Goal: Navigation & Orientation: Find specific page/section

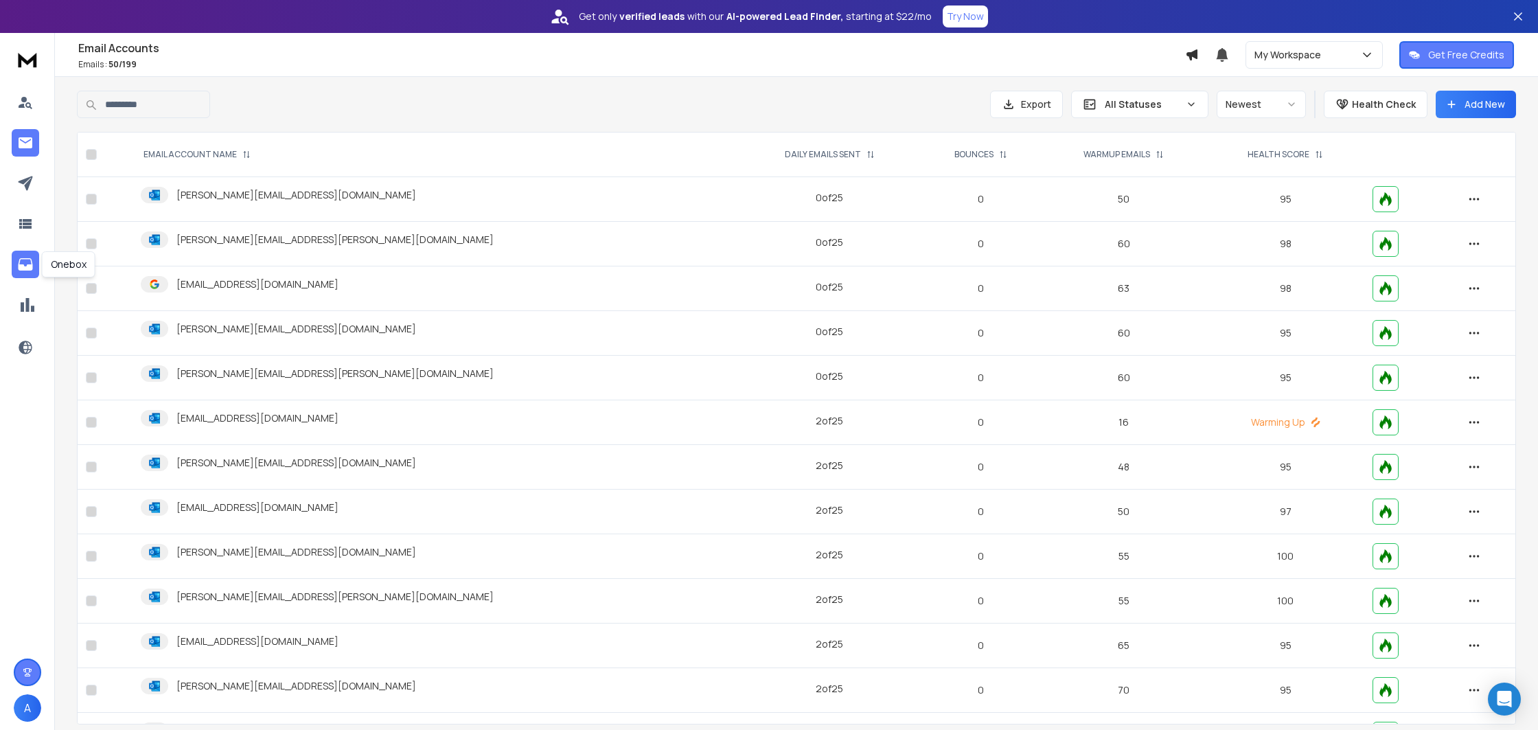
click at [19, 270] on icon at bounding box center [25, 264] width 14 height 12
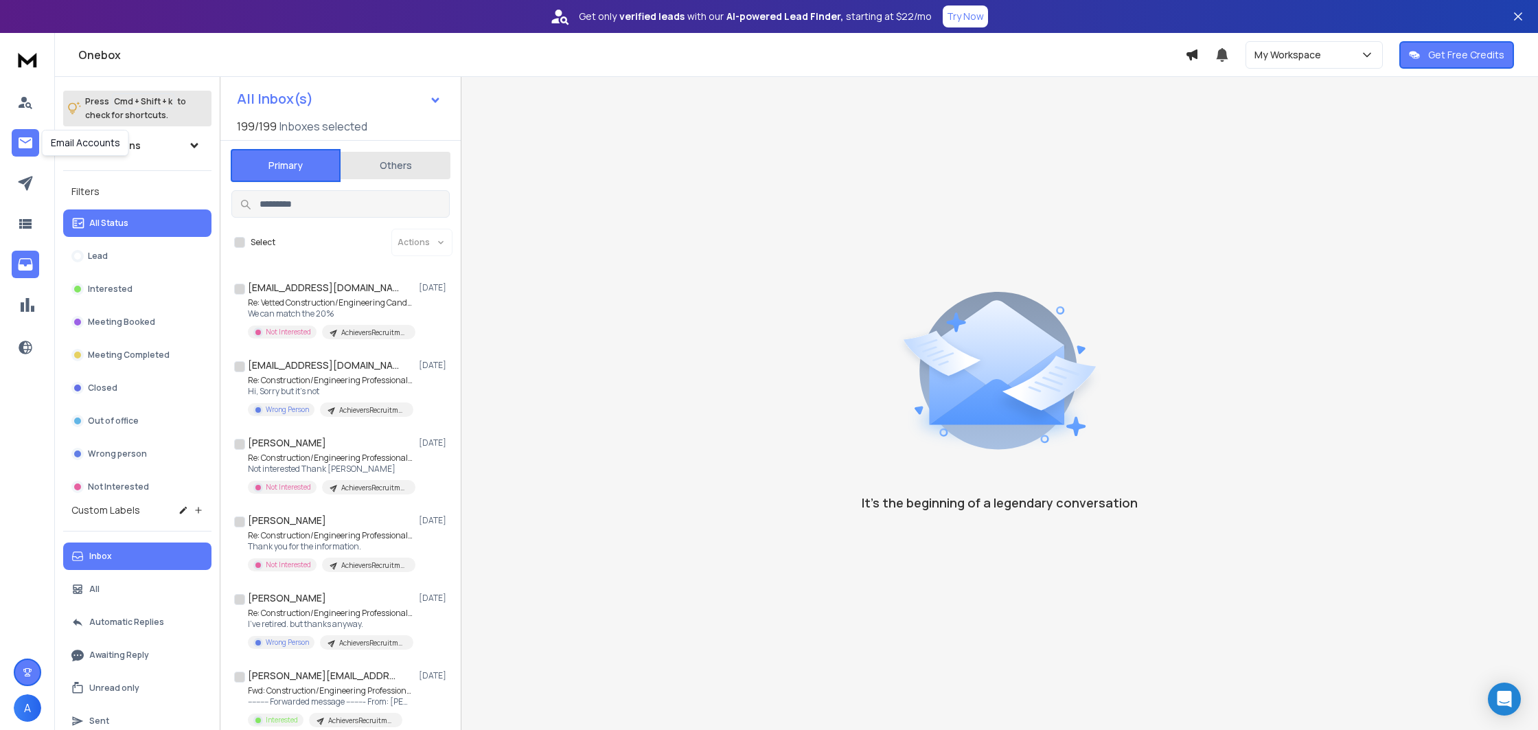
click at [36, 144] on link at bounding box center [25, 142] width 27 height 27
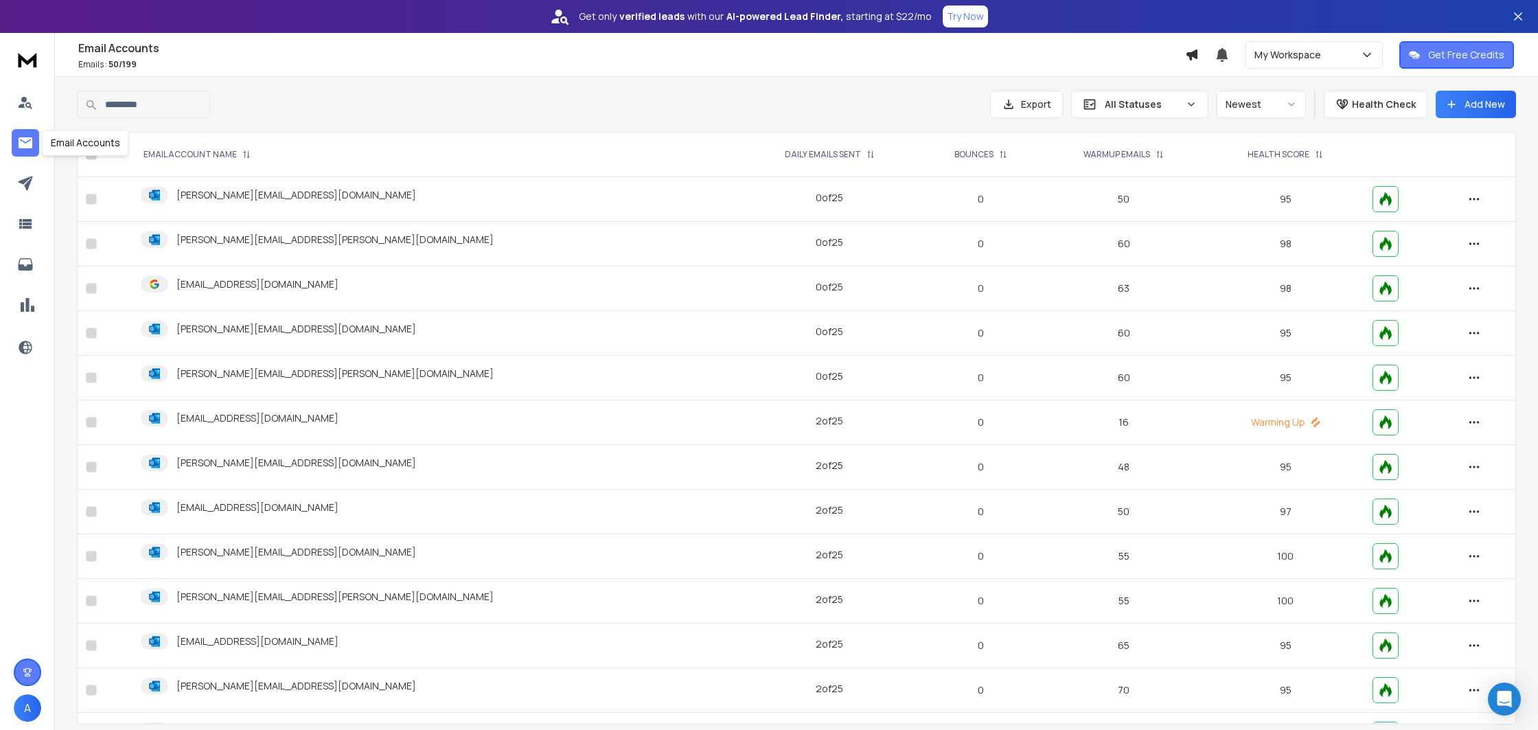
drag, startPoint x: 1168, startPoint y: 110, endPoint x: 1153, endPoint y: 108, distance: 14.6
click at [1163, 107] on p "All Statuses" at bounding box center [1143, 104] width 76 height 14
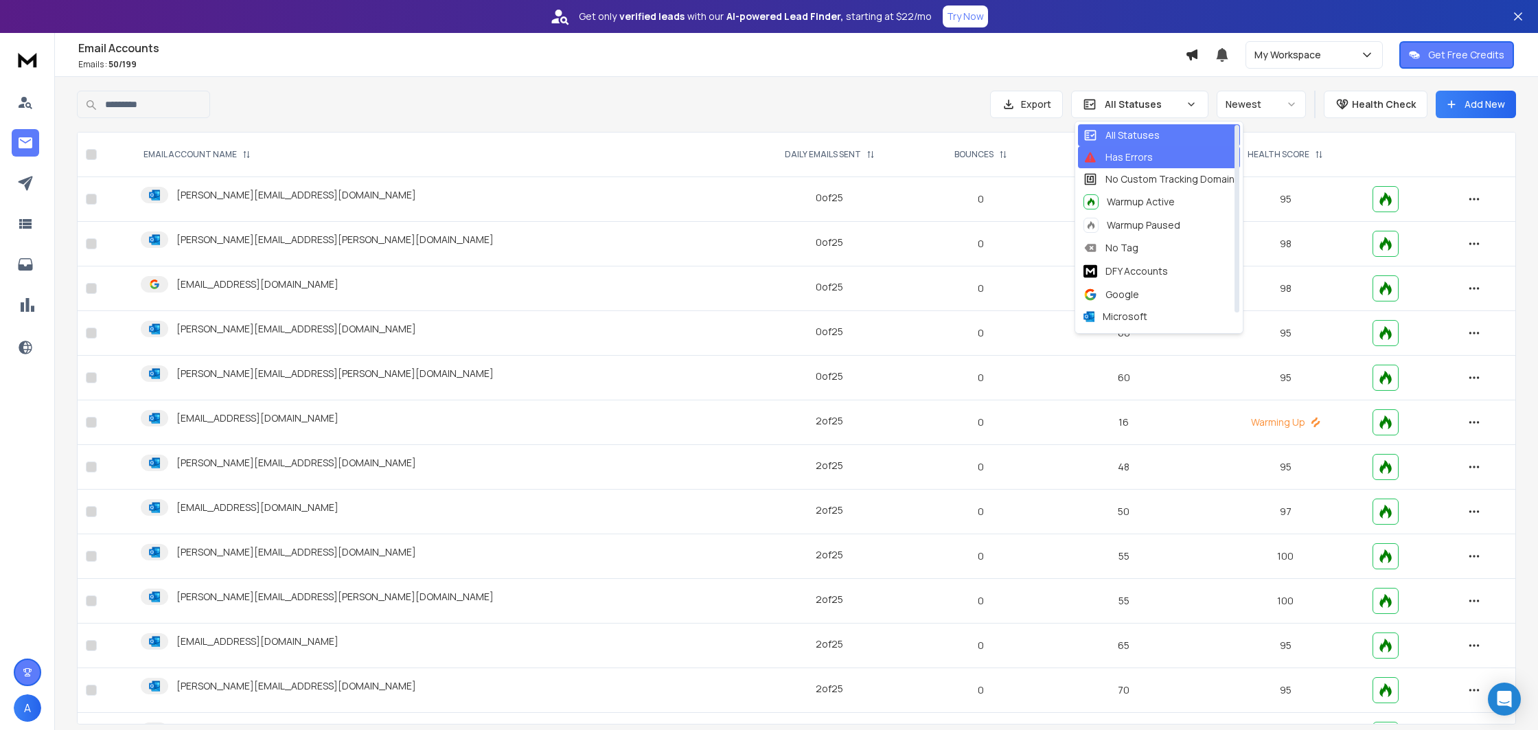
click at [1125, 161] on div "Has Errors" at bounding box center [1117, 157] width 69 height 14
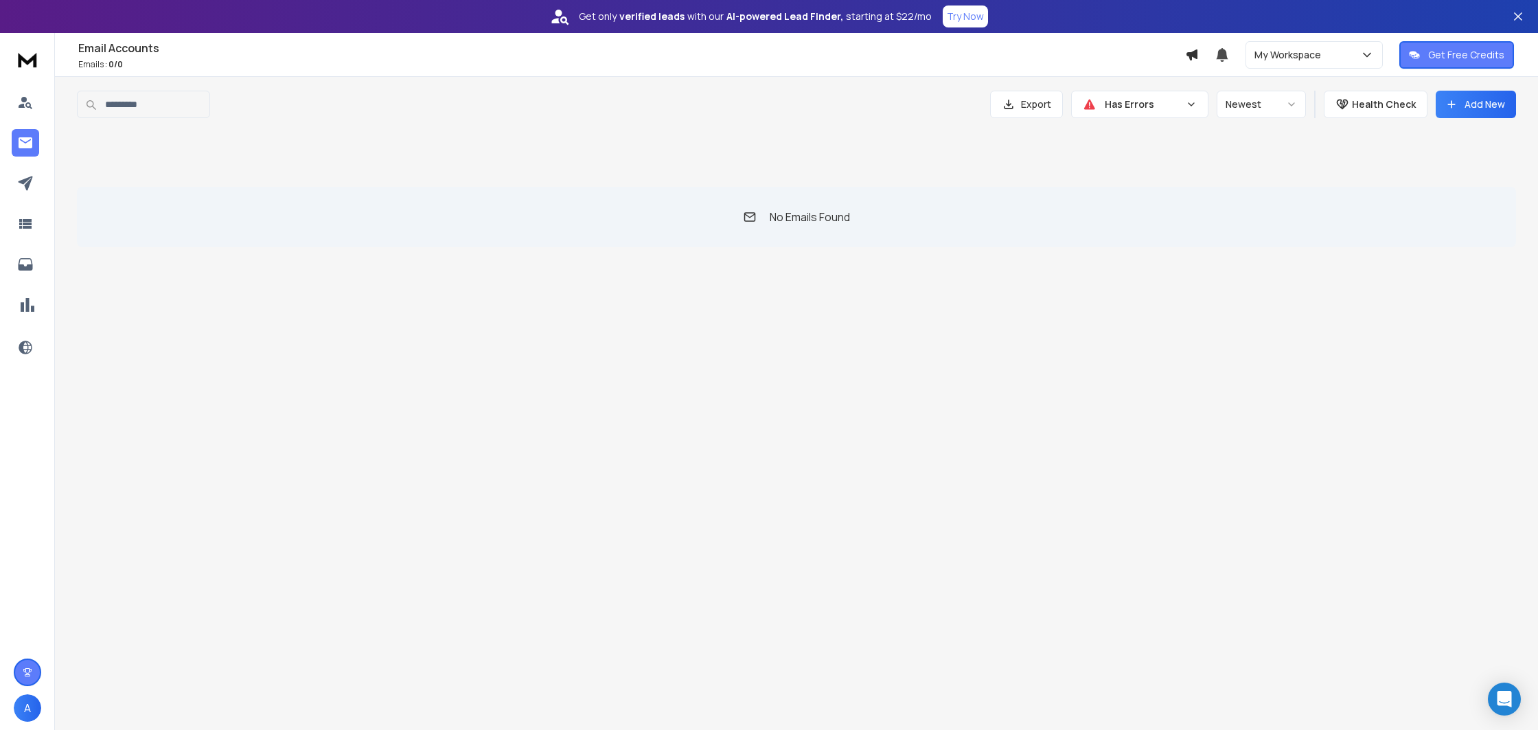
click at [1144, 111] on div "Has Errors" at bounding box center [1139, 104] width 137 height 27
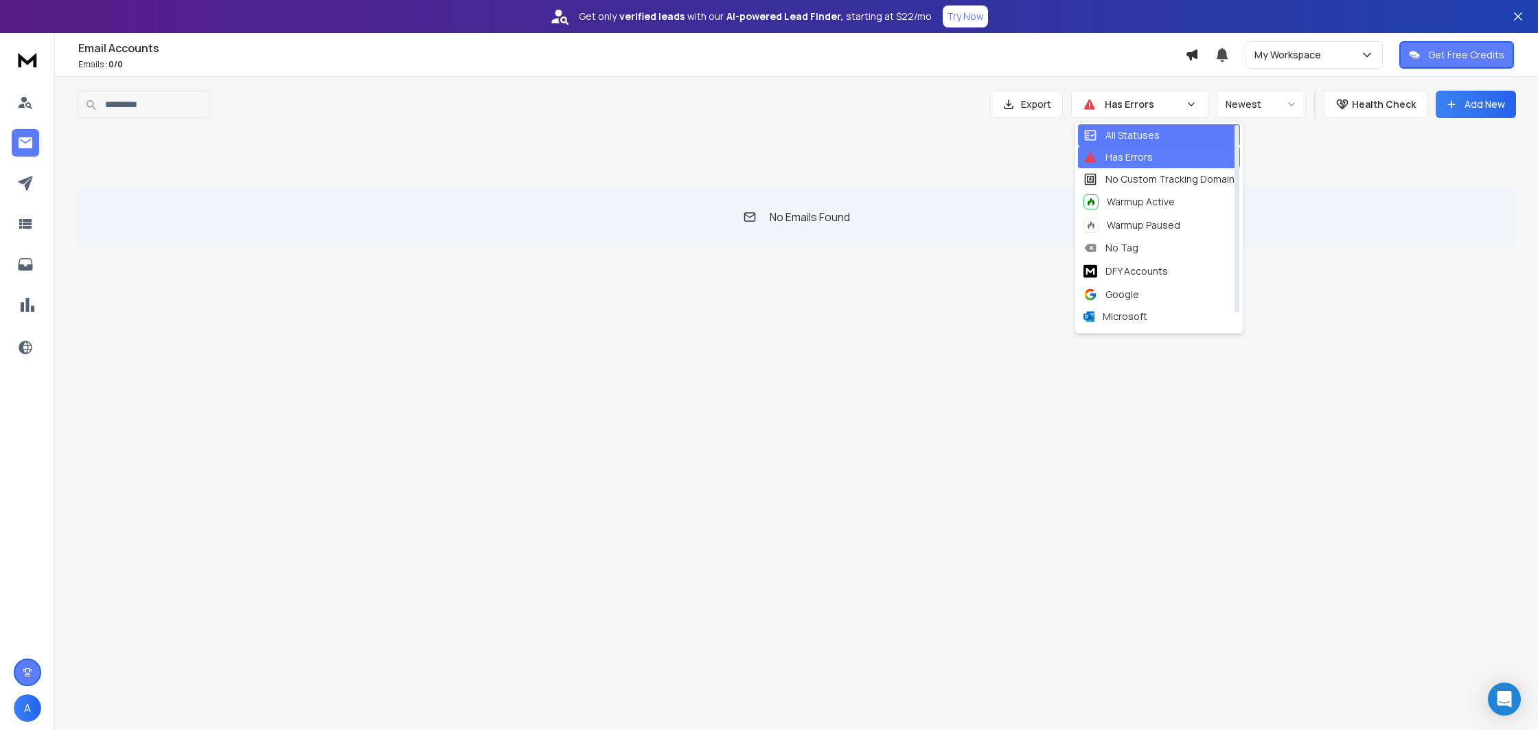
click at [1135, 139] on div "All Statuses" at bounding box center [1121, 135] width 76 height 14
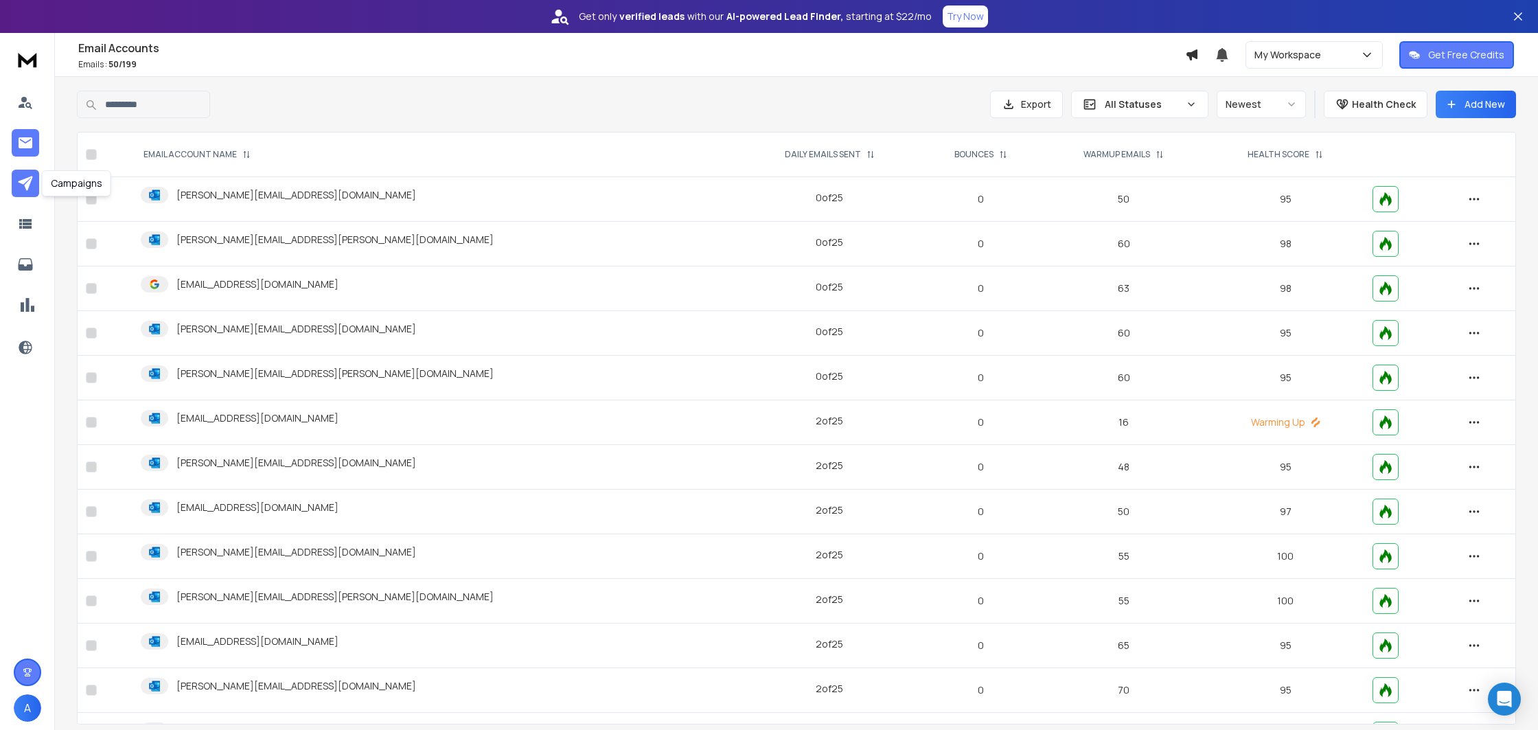
click at [16, 180] on link at bounding box center [25, 183] width 27 height 27
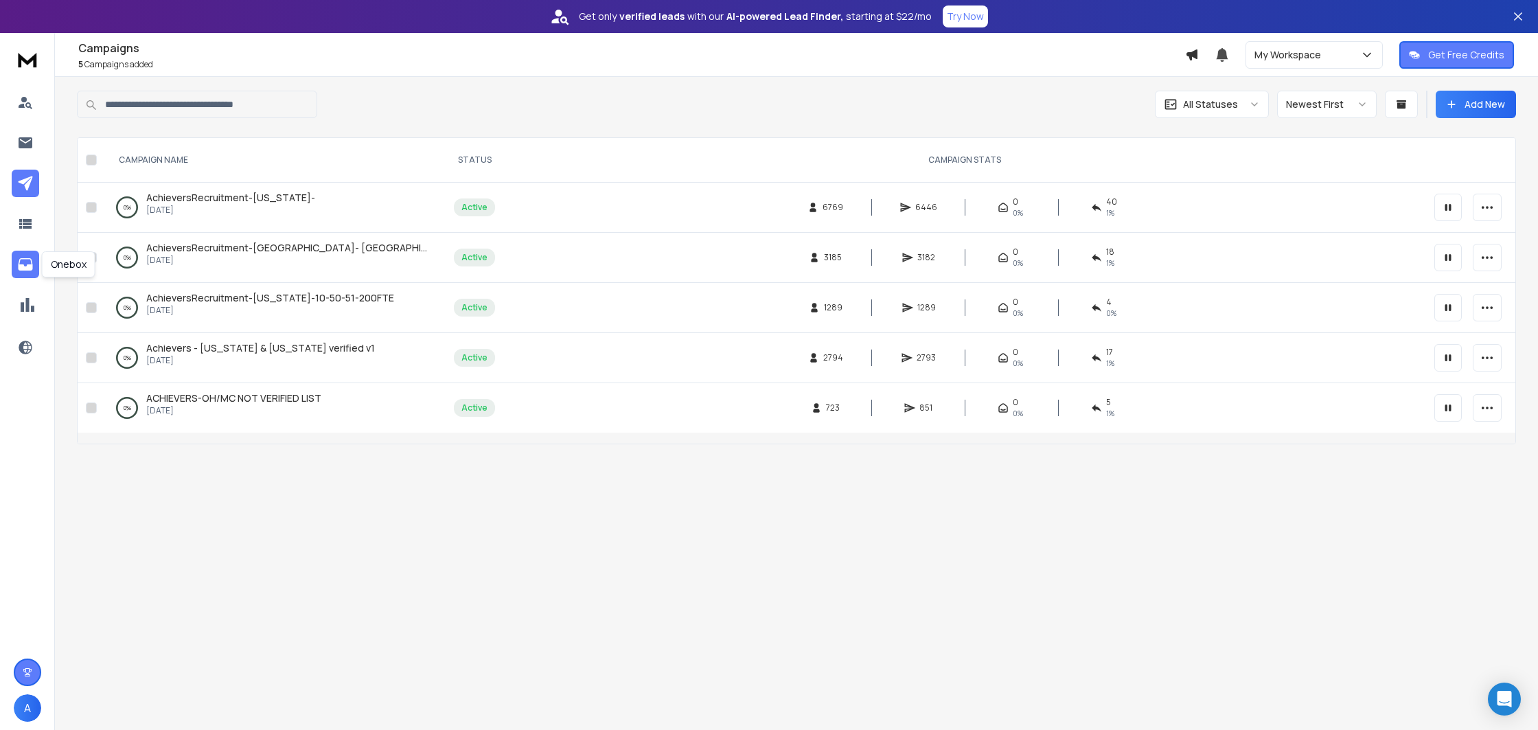
click at [25, 266] on icon at bounding box center [25, 264] width 14 height 12
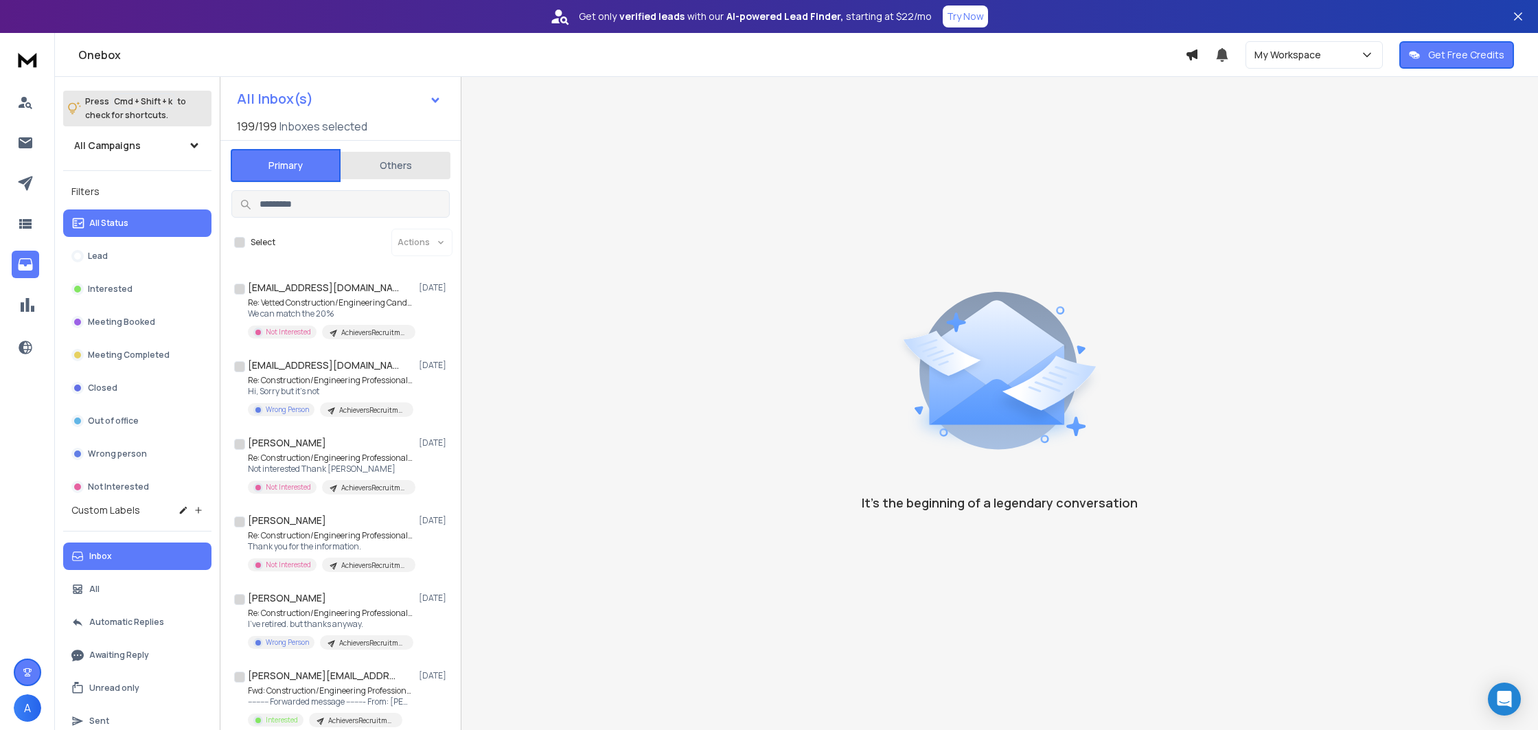
click at [104, 586] on button "All" at bounding box center [137, 588] width 148 height 27
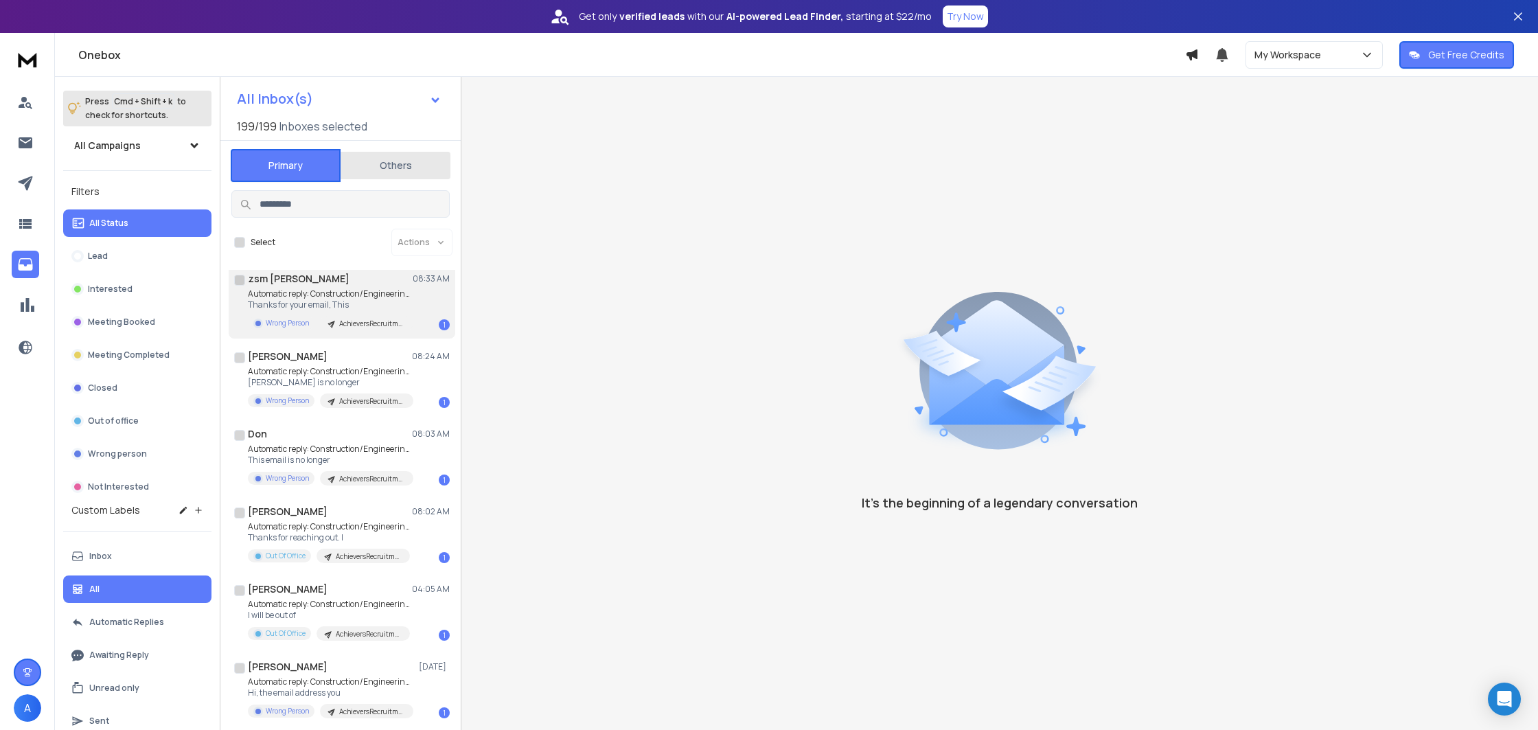
click at [302, 300] on p "Thanks for your email, This" at bounding box center [330, 304] width 165 height 11
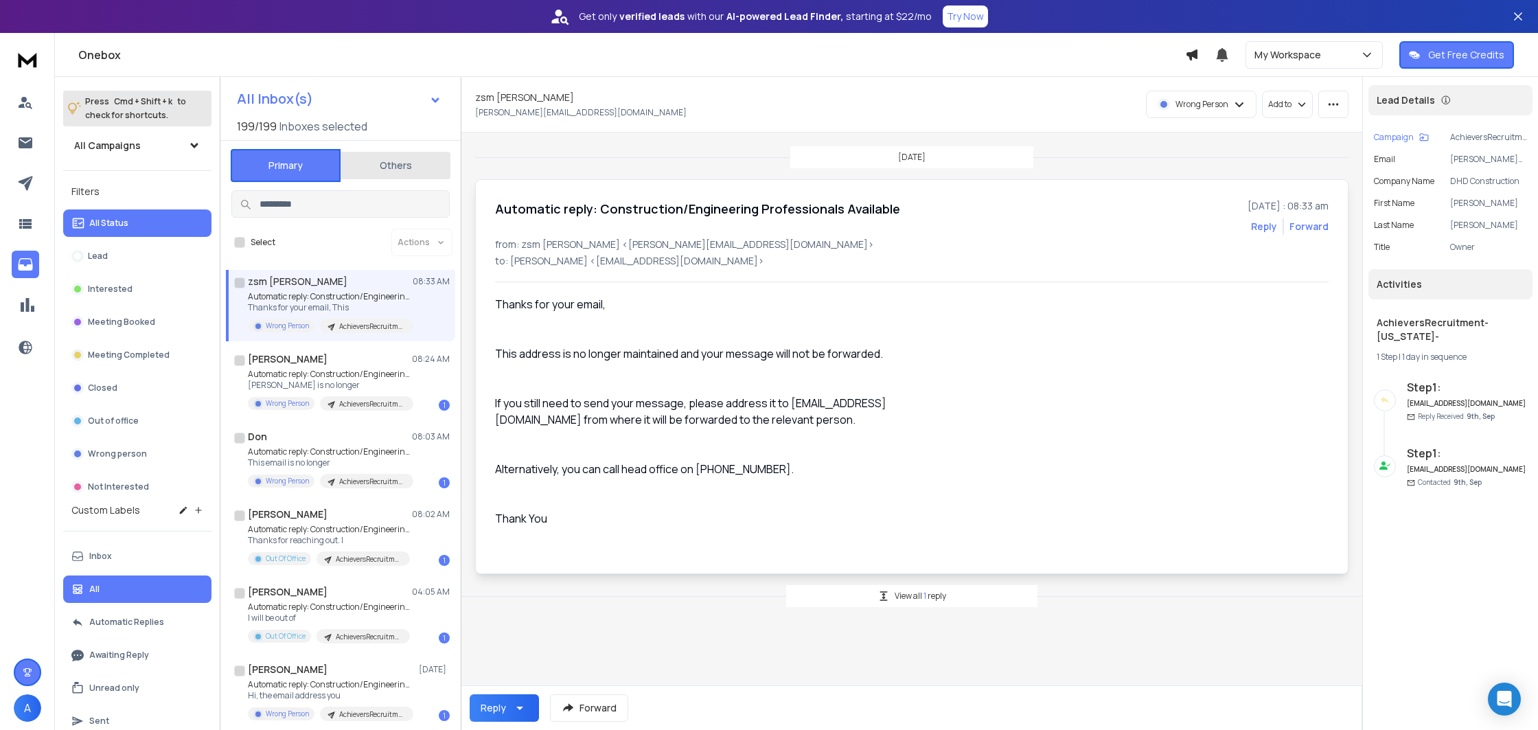
scroll to position [53, 0]
click at [912, 653] on div "[DATE] Automatic reply: Construction/Engineering Professionals Available [DATE]…" at bounding box center [911, 453] width 901 height 614
click at [909, 607] on div "View all 1 reply" at bounding box center [911, 596] width 251 height 22
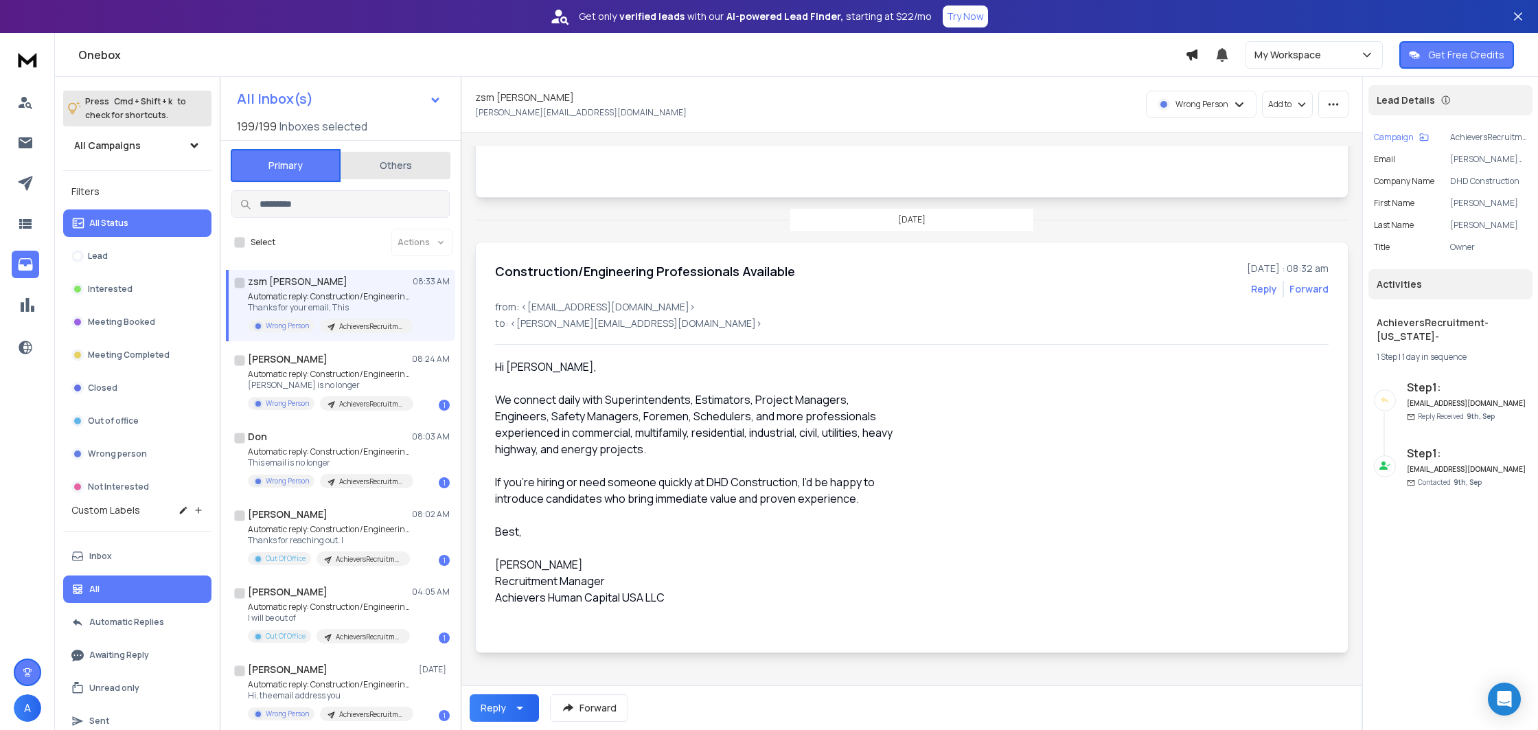
scroll to position [475, 0]
click at [22, 150] on icon at bounding box center [25, 143] width 16 height 16
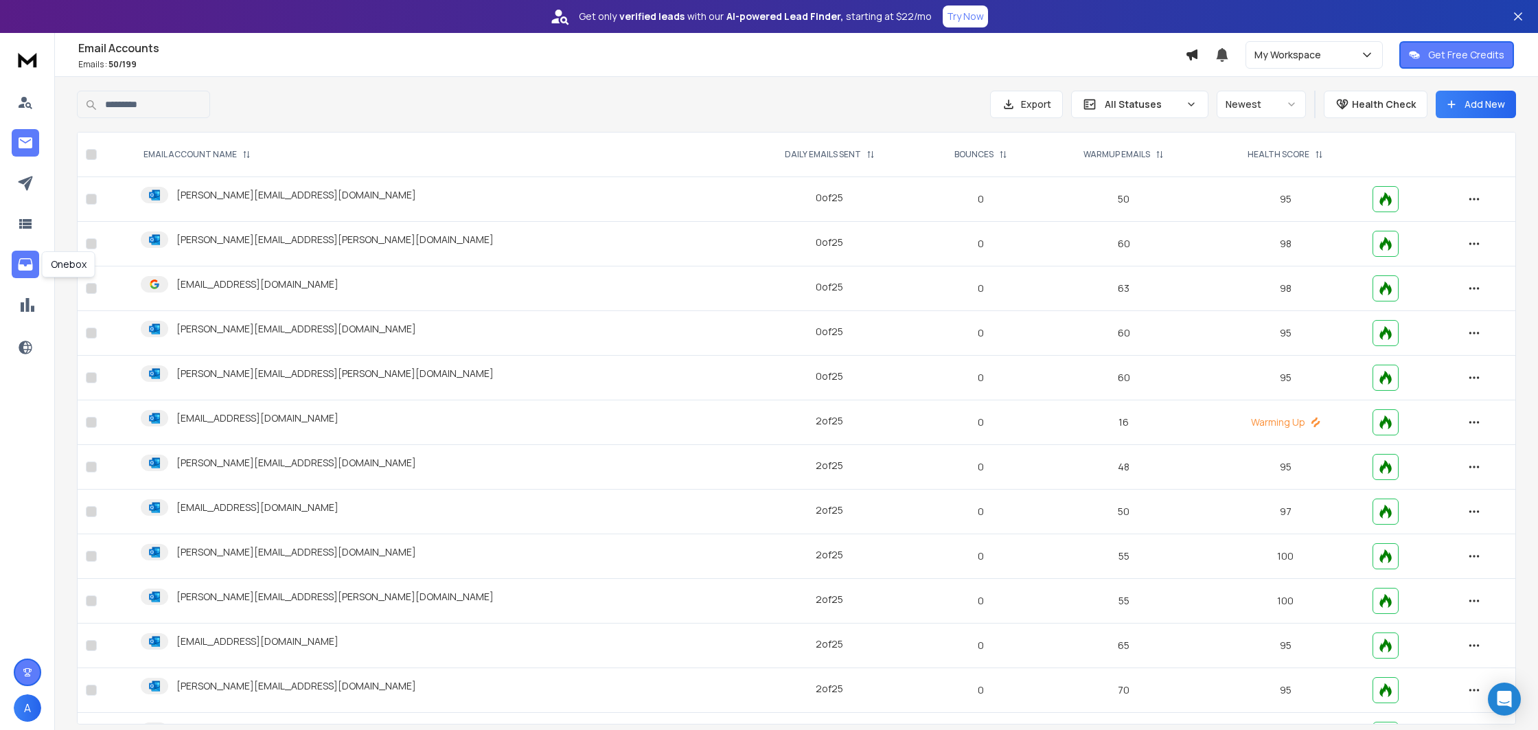
click at [15, 267] on link at bounding box center [25, 264] width 27 height 27
